Goal: Communication & Community: Answer question/provide support

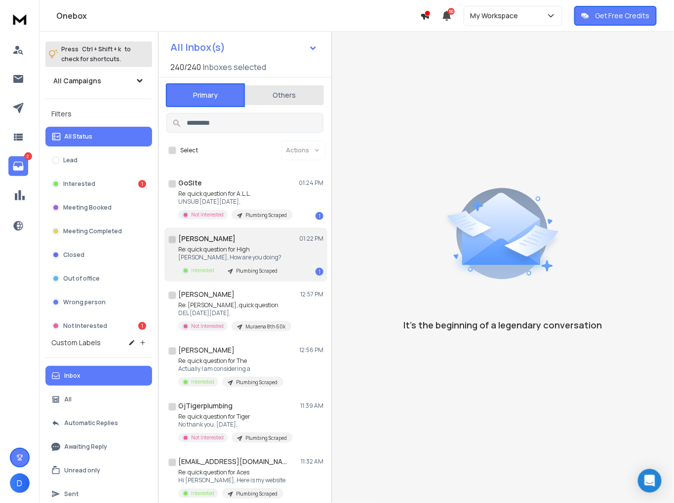
drag, startPoint x: 244, startPoint y: 250, endPoint x: 278, endPoint y: 248, distance: 34.1
click at [244, 250] on p "Re: quick question for High" at bounding box center [230, 250] width 105 height 8
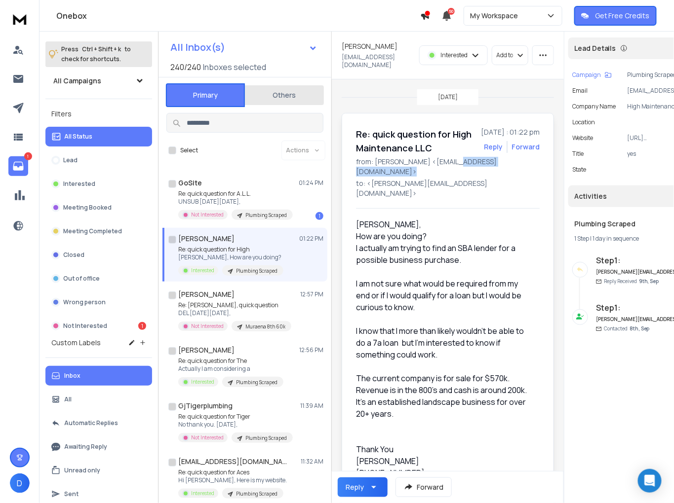
drag, startPoint x: 449, startPoint y: 154, endPoint x: 524, endPoint y: 150, distance: 75.1
click at [524, 157] on p "from: [PERSON_NAME] <[EMAIL_ADDRESS][DOMAIN_NAME]>" at bounding box center [448, 167] width 184 height 20
copy p "[DOMAIN_NAME]"
click at [439, 491] on link "[URL][DOMAIN_NAME]" at bounding box center [397, 496] width 83 height 11
drag, startPoint x: 427, startPoint y: 152, endPoint x: 524, endPoint y: 152, distance: 96.7
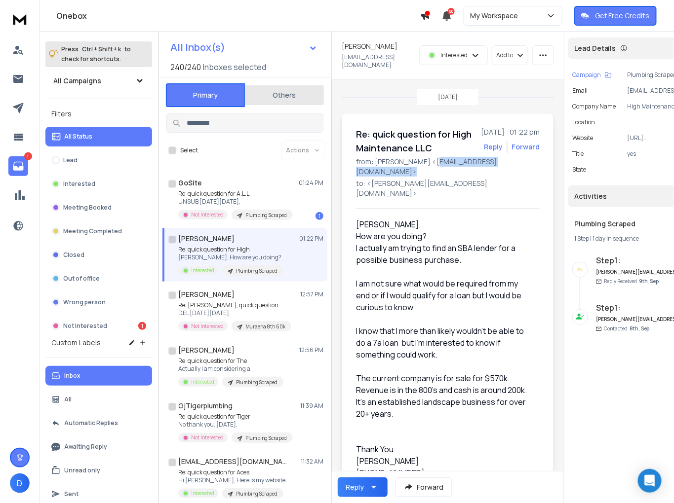
click at [524, 157] on p "from: [PERSON_NAME] <[EMAIL_ADDRESS][DOMAIN_NAME]>" at bounding box center [448, 167] width 184 height 20
copy p "[EMAIL_ADDRESS][DOMAIN_NAME]"
drag, startPoint x: 504, startPoint y: 446, endPoint x: 353, endPoint y: 187, distance: 300.3
copy div "[PERSON_NAME], How are you doing? I actually am trying to find an SBA lender fo…"
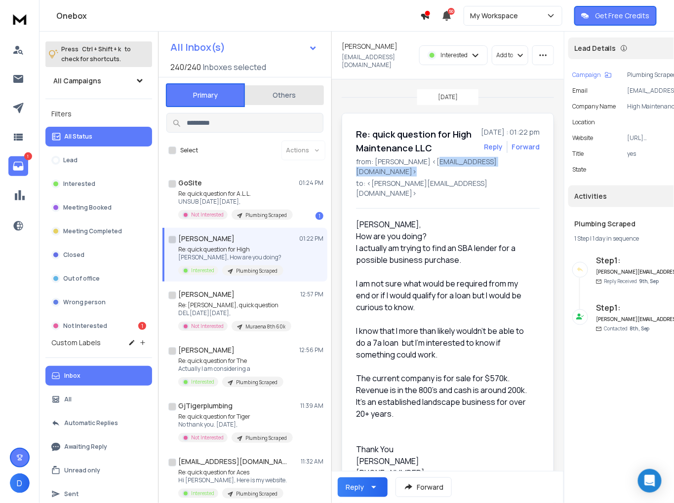
click at [459, 432] on div at bounding box center [444, 438] width 176 height 12
click at [352, 489] on div "Reply" at bounding box center [354, 488] width 18 height 10
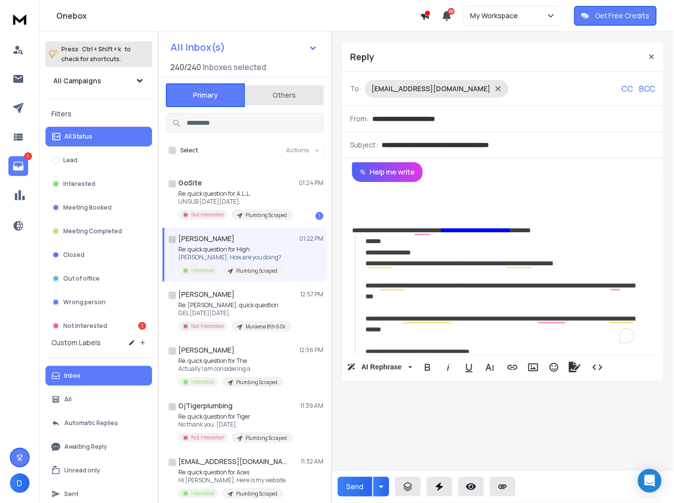
click at [440, 195] on div "To enrich screen reader interactions, please activate Accessibility in Grammarl…" at bounding box center [502, 197] width 301 height 11
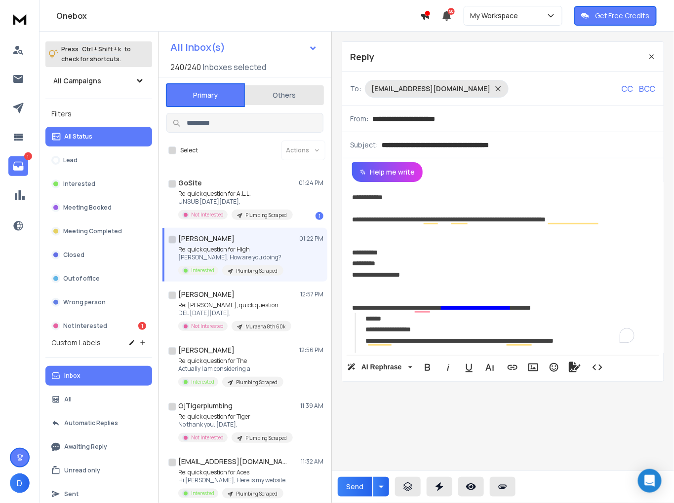
click at [376, 178] on button "Help me write" at bounding box center [387, 172] width 71 height 20
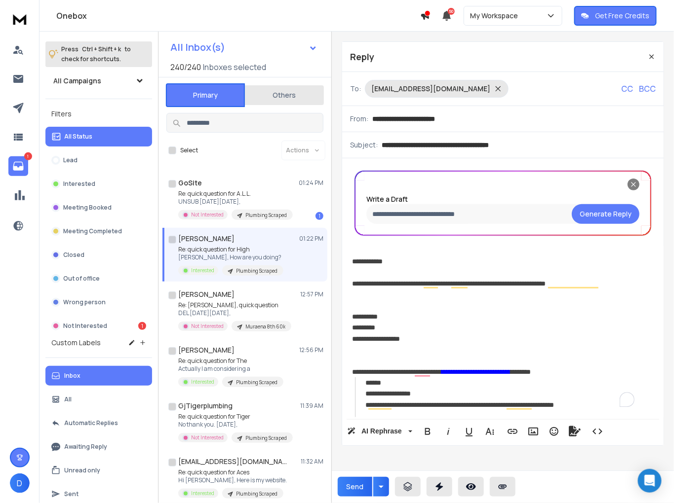
click at [629, 188] on icon at bounding box center [633, 185] width 8 height 8
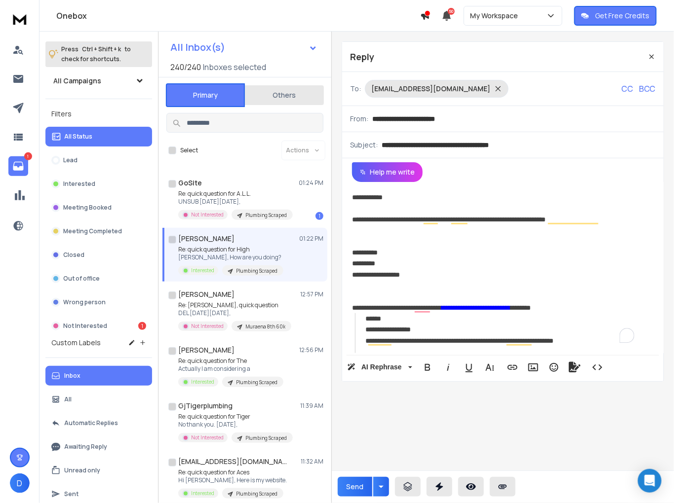
click at [347, 487] on button "Send" at bounding box center [355, 487] width 35 height 20
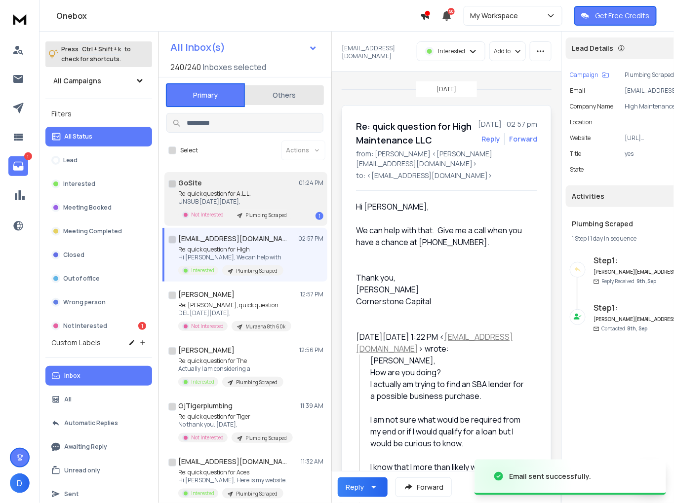
click at [243, 190] on p "Re: quick question for A.L.L." at bounding box center [235, 194] width 114 height 8
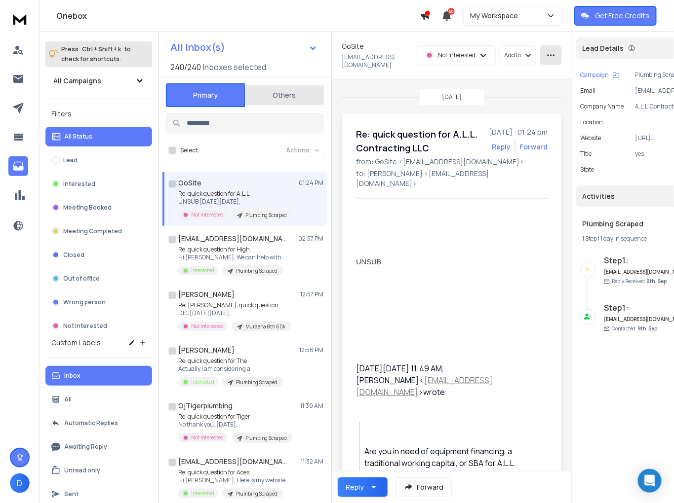
click at [554, 52] on icon "button" at bounding box center [550, 55] width 9 height 9
click at [530, 118] on div "Block email" at bounding box center [517, 121] width 49 height 10
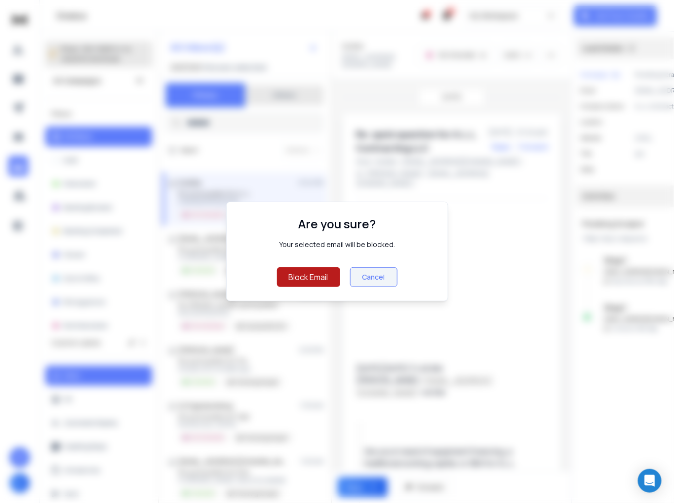
click at [321, 279] on button "Block Email" at bounding box center [308, 277] width 63 height 20
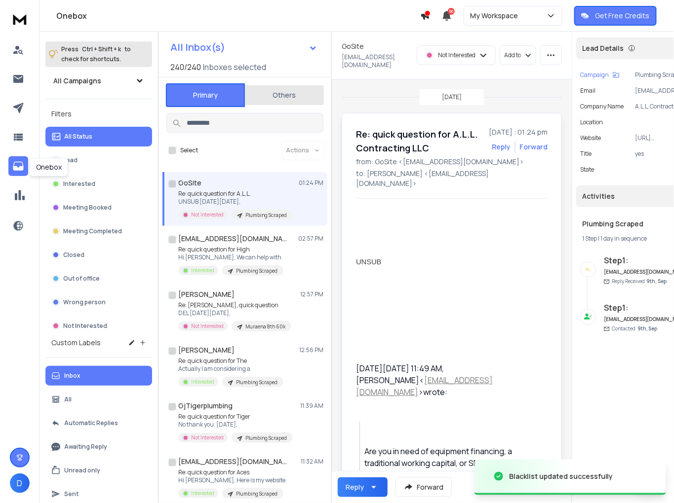
click at [13, 165] on icon at bounding box center [18, 166] width 10 height 9
